Goal: Task Accomplishment & Management: Manage account settings

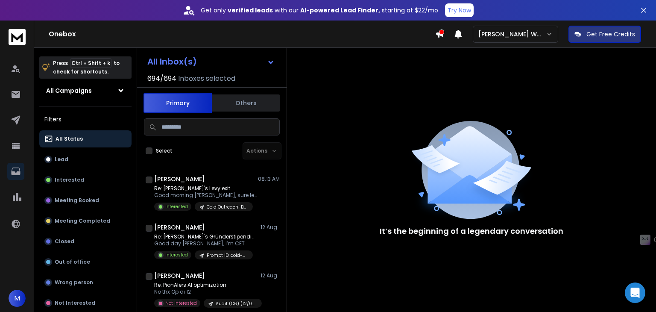
click at [519, 43] on div "Onebox Pierce's Workspace Get Free Credits" at bounding box center [328, 33] width 656 height 27
click at [516, 34] on p "Pierce's Workspace" at bounding box center [512, 34] width 68 height 9
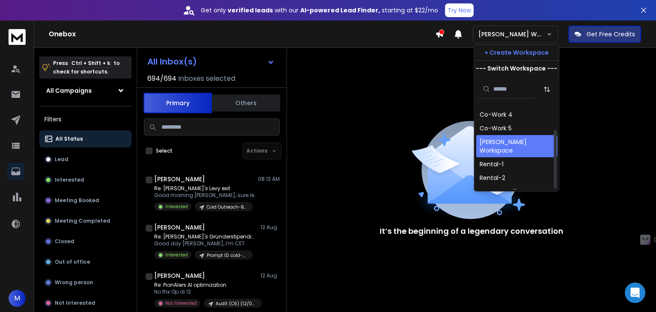
scroll to position [38, 0]
click at [496, 159] on div "Rental-1" at bounding box center [491, 163] width 24 height 9
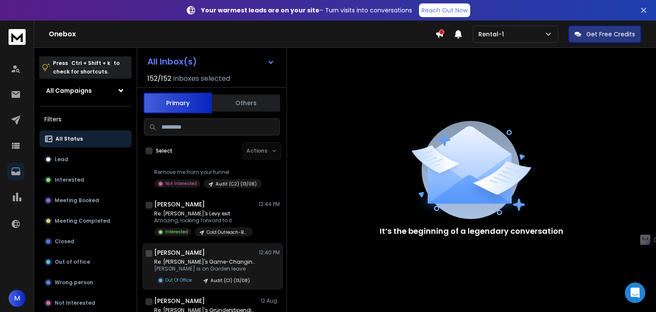
scroll to position [213, 0]
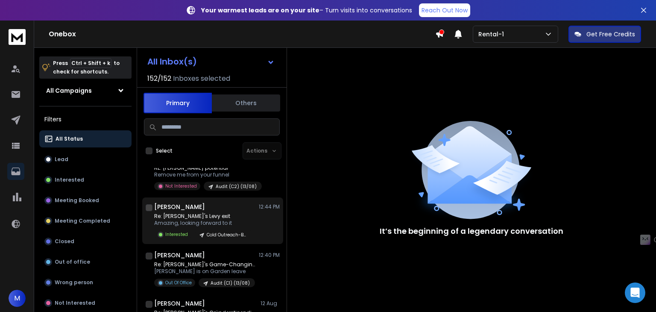
click at [216, 216] on p "Re: [PERSON_NAME]'s Levy exit" at bounding box center [203, 216] width 99 height 7
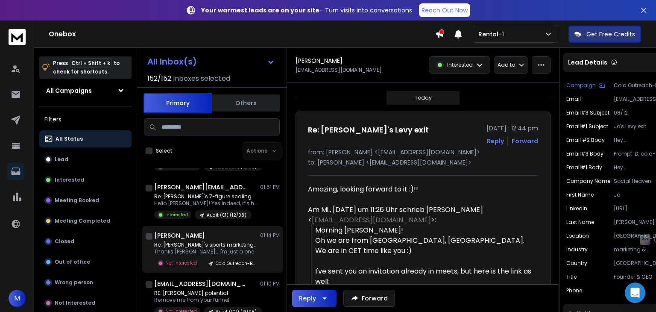
scroll to position [85, 0]
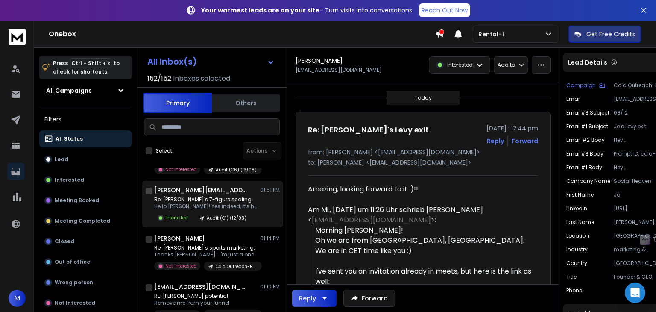
click at [198, 199] on p "Re: [PERSON_NAME]'s 7-figure scaling" at bounding box center [205, 199] width 102 height 7
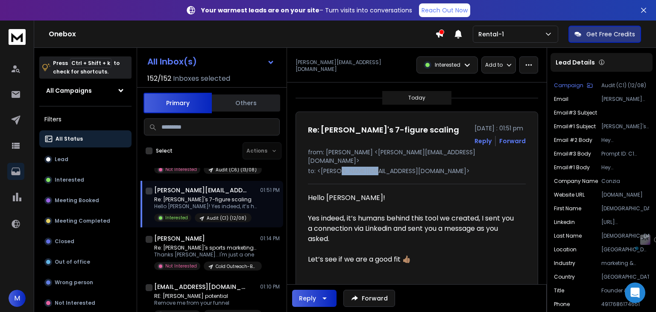
drag, startPoint x: 343, startPoint y: 163, endPoint x: 375, endPoint y: 162, distance: 32.0
click at [375, 166] on p "to: <[PERSON_NAME][EMAIL_ADDRESS][DOMAIN_NAME]>" at bounding box center [417, 170] width 218 height 9
copy p "[DOMAIN_NAME]"
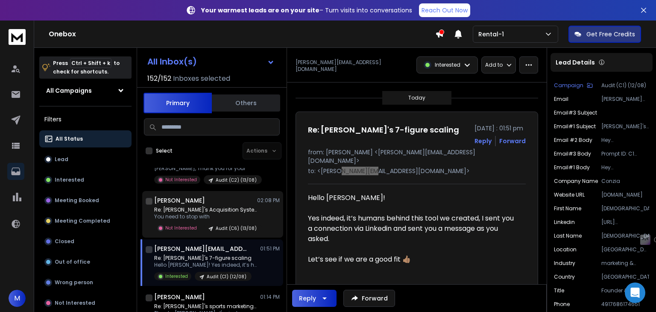
scroll to position [0, 0]
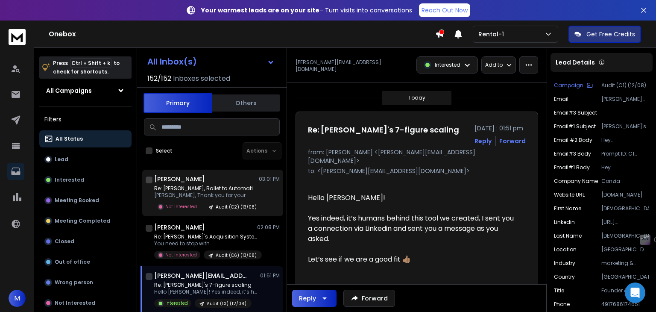
click at [230, 181] on div "[PERSON_NAME] 03:01 PM" at bounding box center [216, 179] width 125 height 9
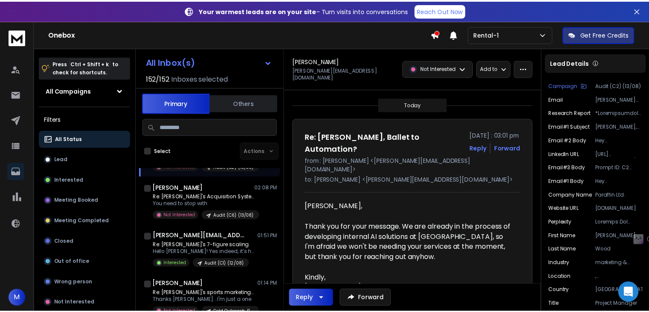
scroll to position [43, 0]
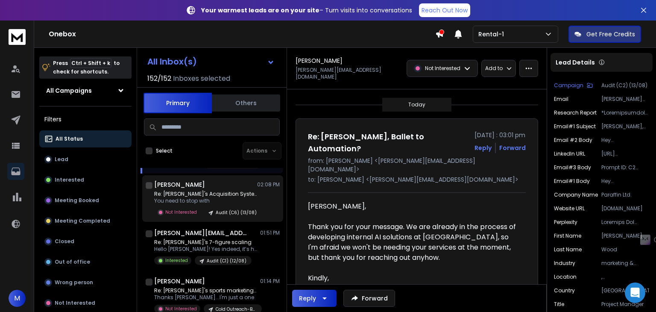
click at [193, 192] on p "Re: [PERSON_NAME]'s Acquisition System" at bounding box center [205, 193] width 102 height 7
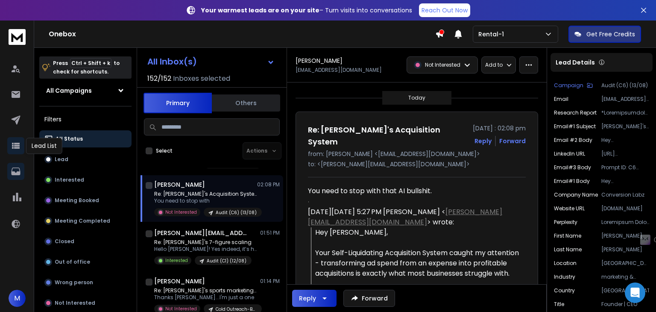
click at [15, 145] on icon at bounding box center [16, 146] width 8 height 6
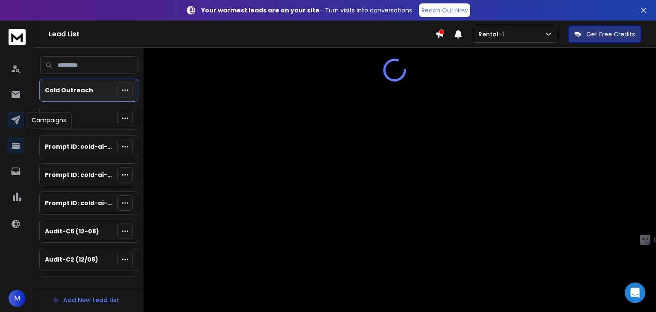
click at [11, 119] on icon at bounding box center [15, 119] width 9 height 9
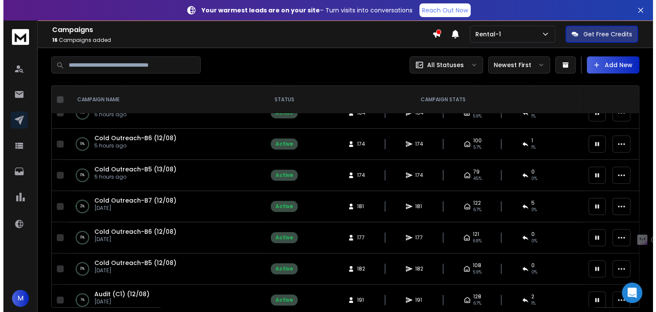
scroll to position [85, 0]
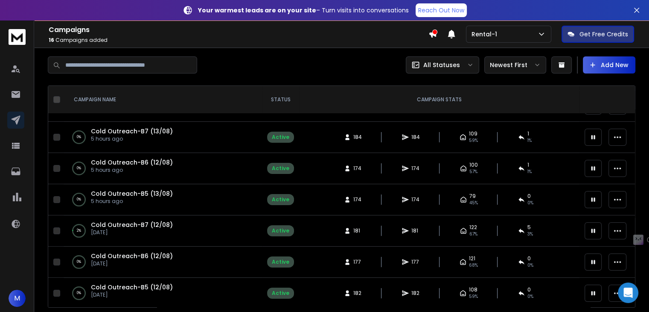
click at [186, 200] on div "0 % Cold Outreach-B5 (13/08) 5 hours ago" at bounding box center [162, 199] width 181 height 20
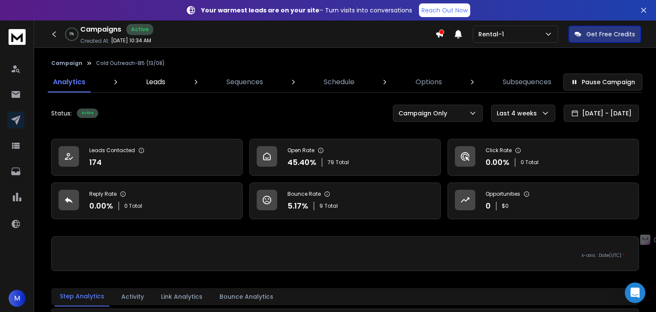
click at [163, 66] on div "Campaign Cold Outreach-B5 (13/08) Analytics Leads Sequences Schedule Options Su…" at bounding box center [345, 74] width 594 height 36
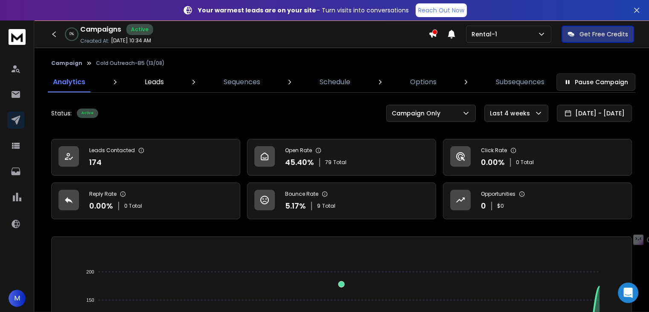
click at [155, 80] on p "Leads" at bounding box center [154, 82] width 19 height 10
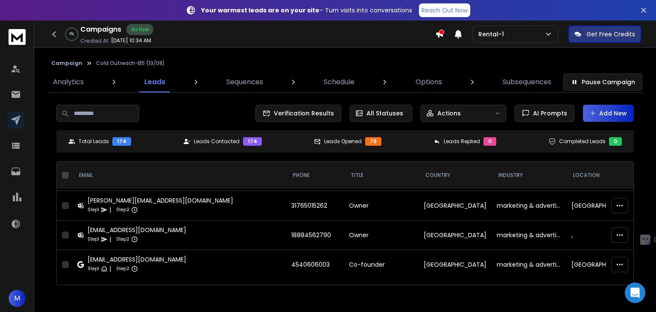
scroll to position [1386, 231]
